Goal: Ask a question

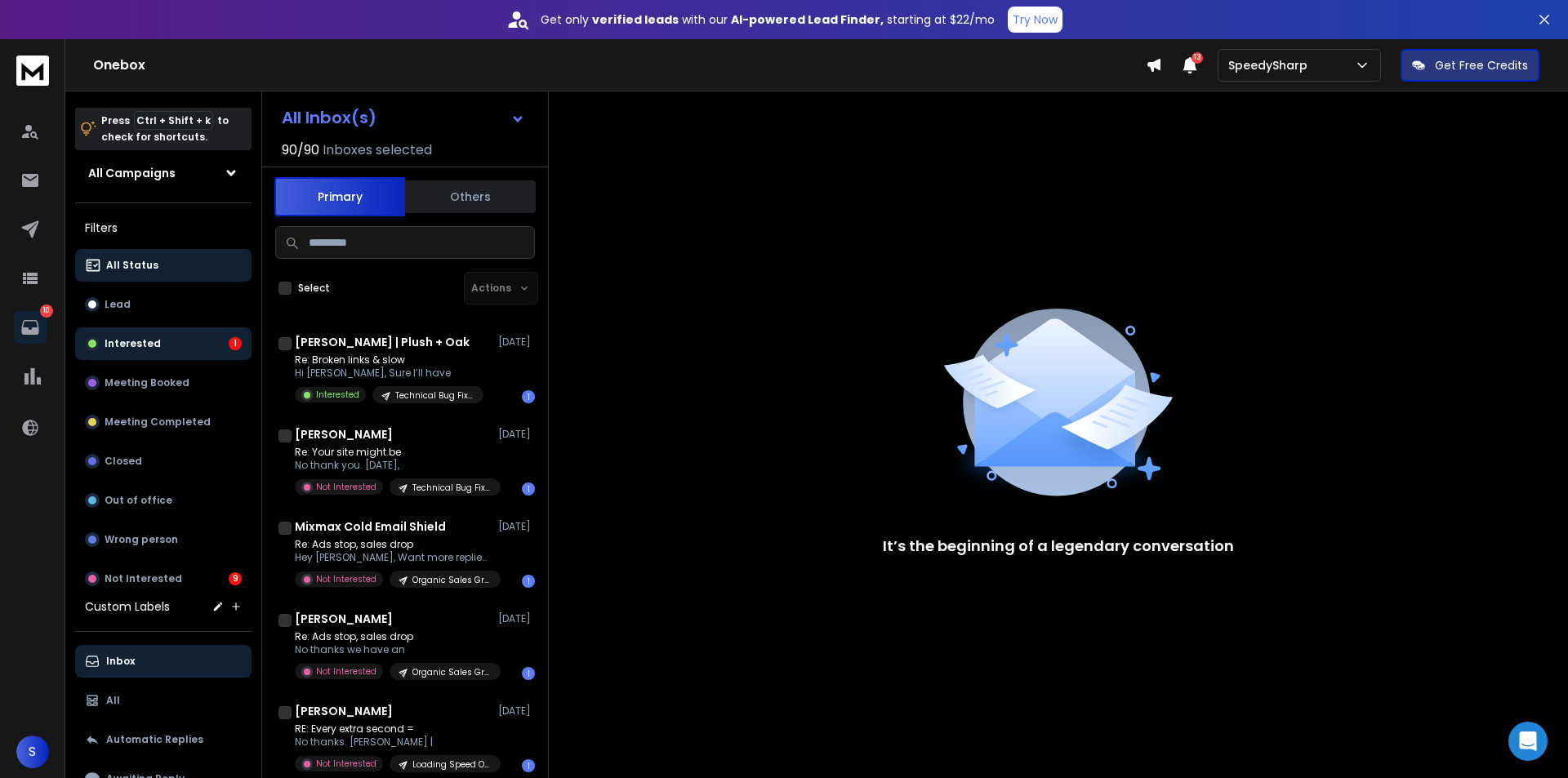
click at [163, 350] on button "Interested 1" at bounding box center [163, 344] width 177 height 33
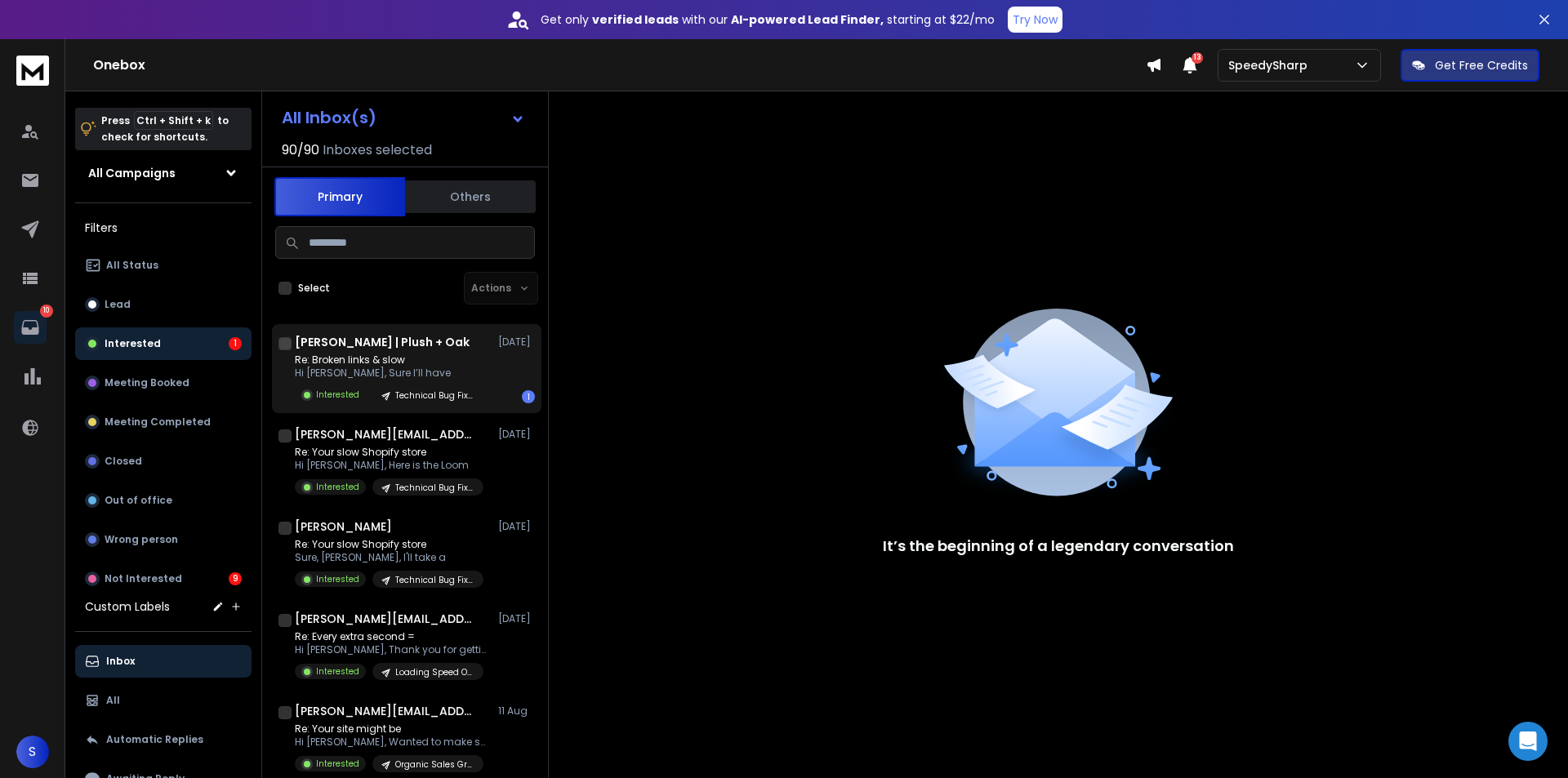
click at [422, 365] on p "Re: Broken links & slow" at bounding box center [389, 360] width 188 height 13
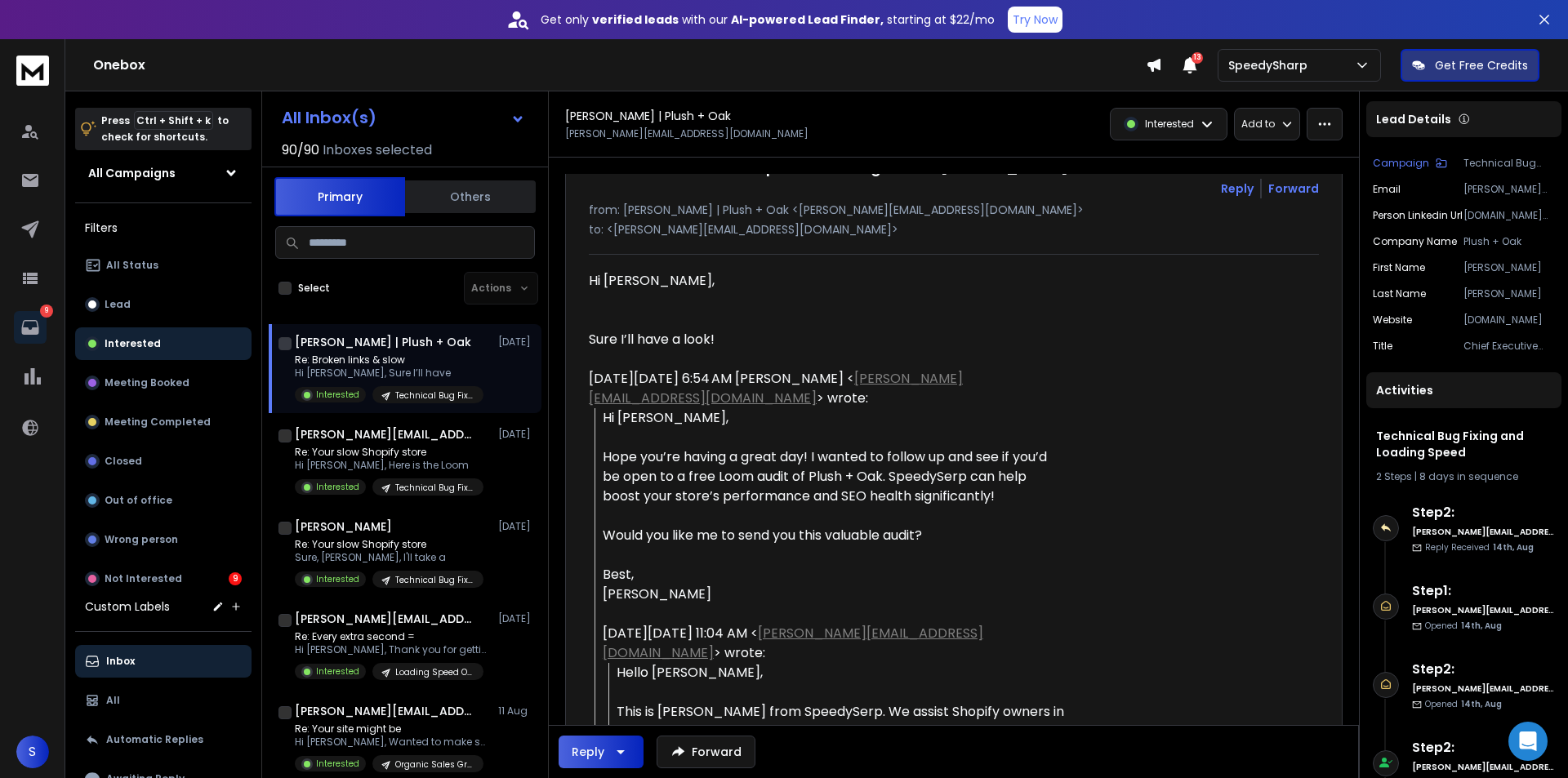
scroll to position [82, 0]
